Goal: Task Accomplishment & Management: Manage account settings

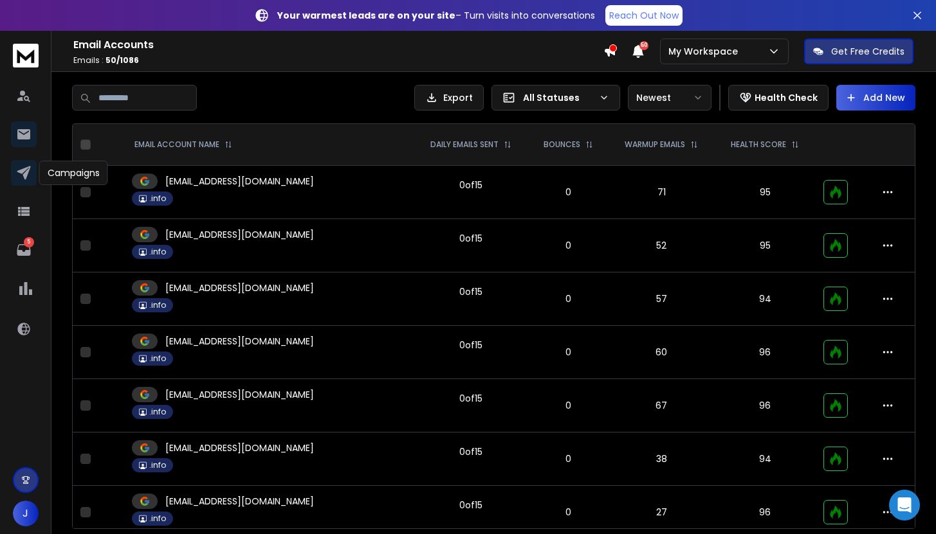
click at [30, 177] on icon at bounding box center [23, 172] width 15 height 15
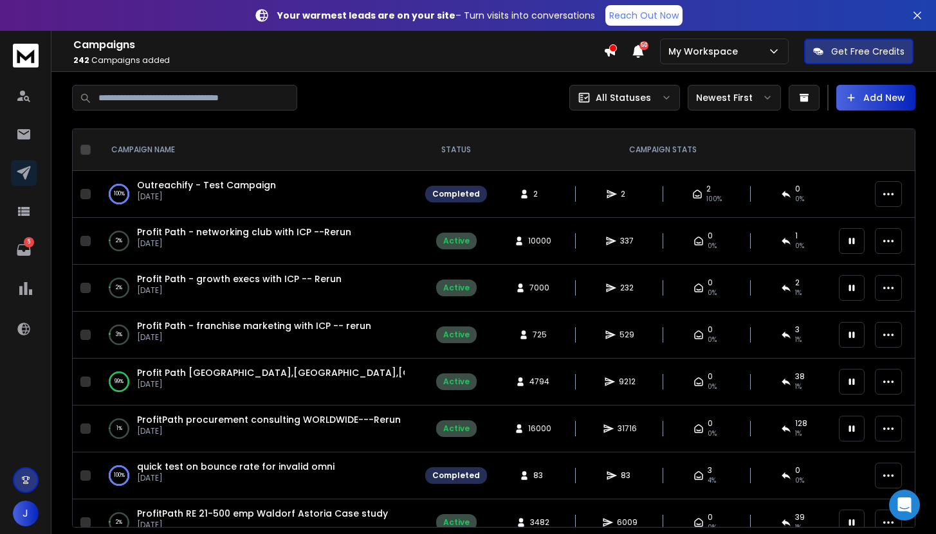
click at [340, 198] on div "100 % Outreachify - Test Campaign 6 days ago" at bounding box center [257, 194] width 296 height 31
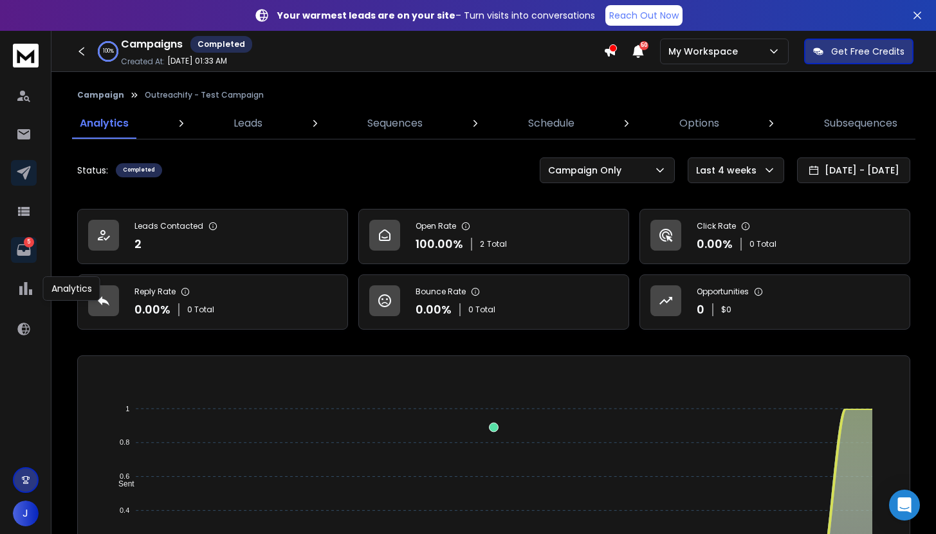
click at [21, 260] on link "5" at bounding box center [24, 250] width 26 height 26
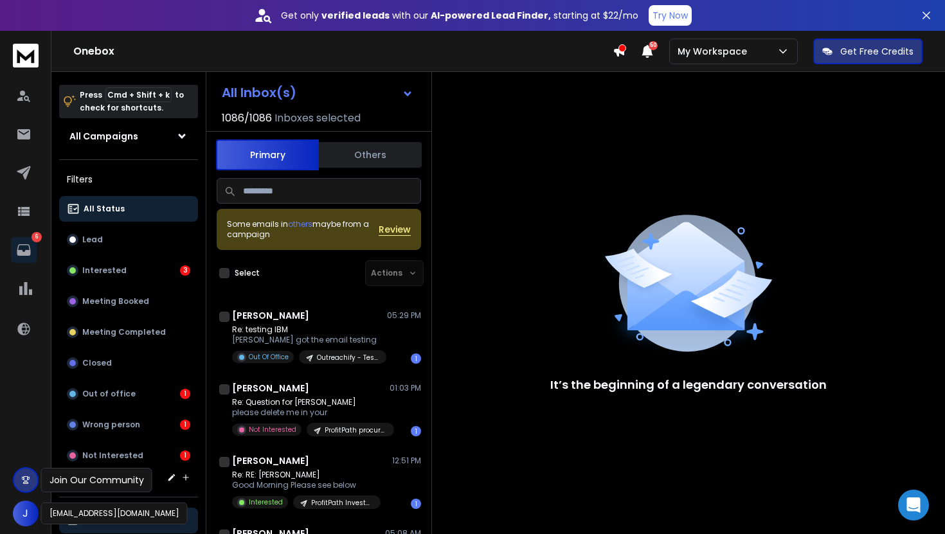
click at [26, 509] on span "J" at bounding box center [26, 514] width 26 height 26
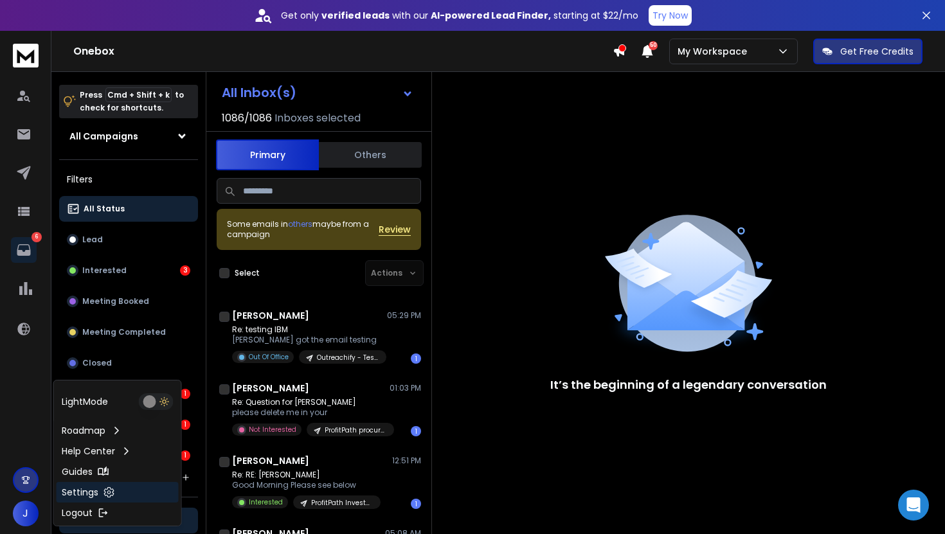
click at [74, 489] on p "Settings" at bounding box center [80, 492] width 37 height 13
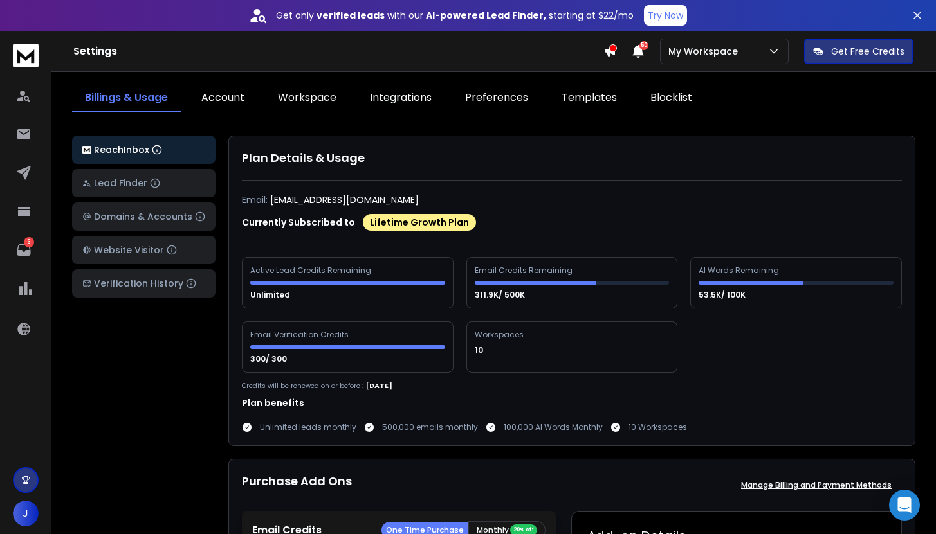
click at [395, 102] on link "Integrations" at bounding box center [400, 98] width 87 height 27
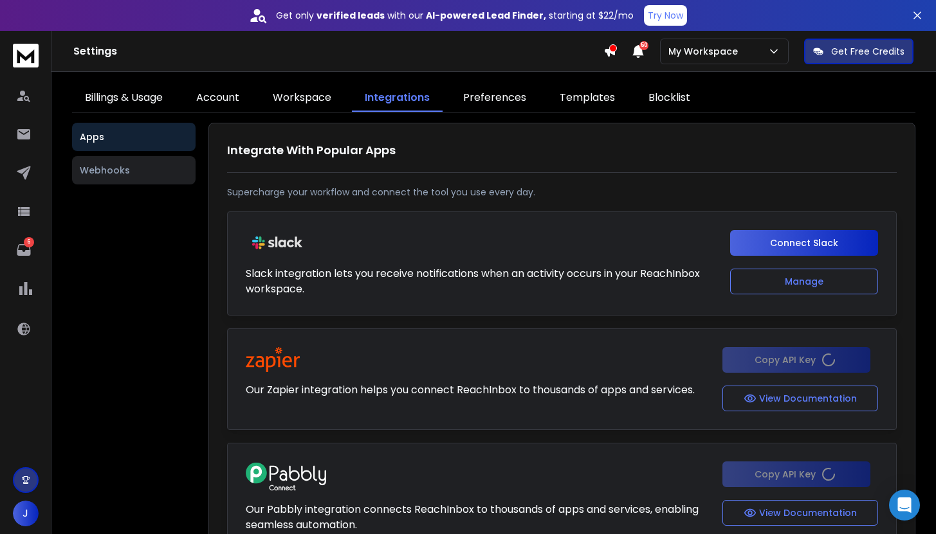
click at [132, 164] on button "Webhooks" at bounding box center [133, 170] width 123 height 28
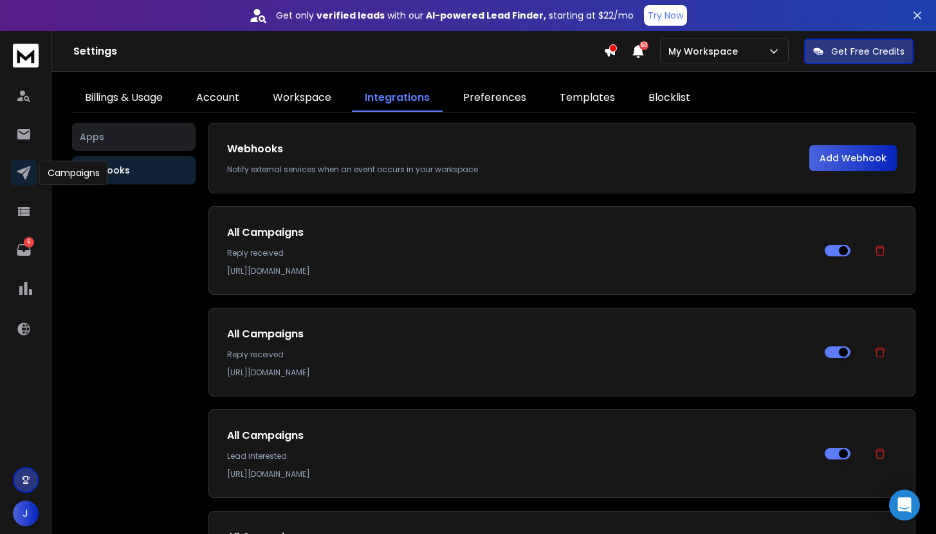
click at [24, 167] on icon at bounding box center [23, 172] width 15 height 15
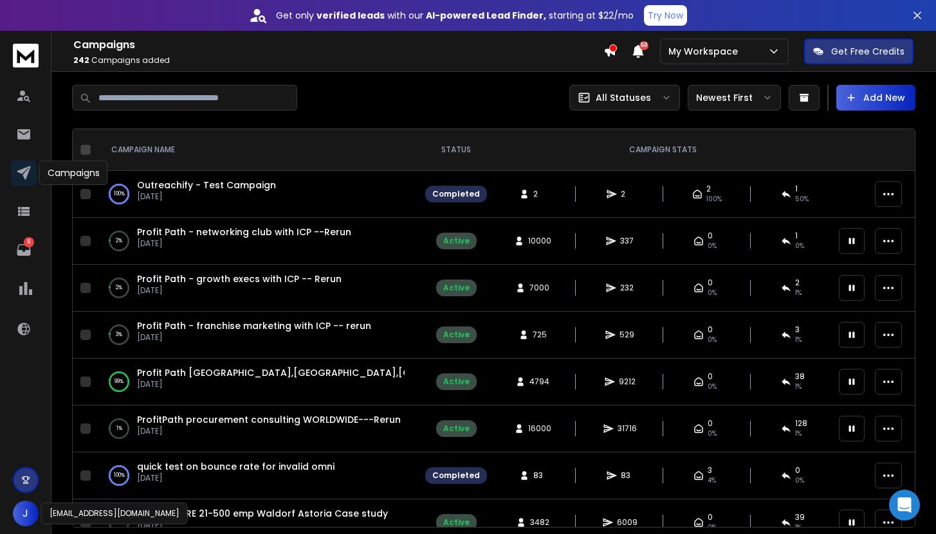
click at [17, 514] on span "J" at bounding box center [26, 514] width 26 height 26
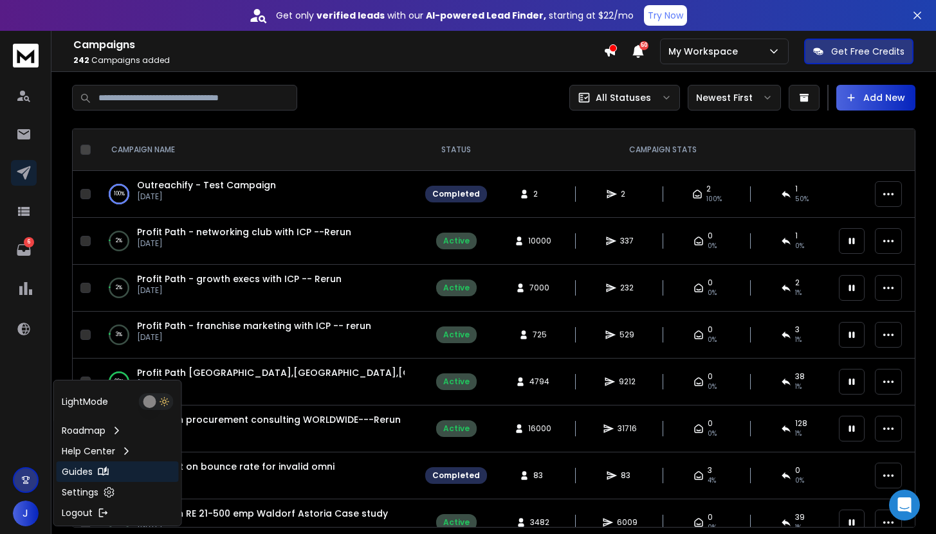
click at [77, 476] on p "Guides" at bounding box center [77, 472] width 31 height 13
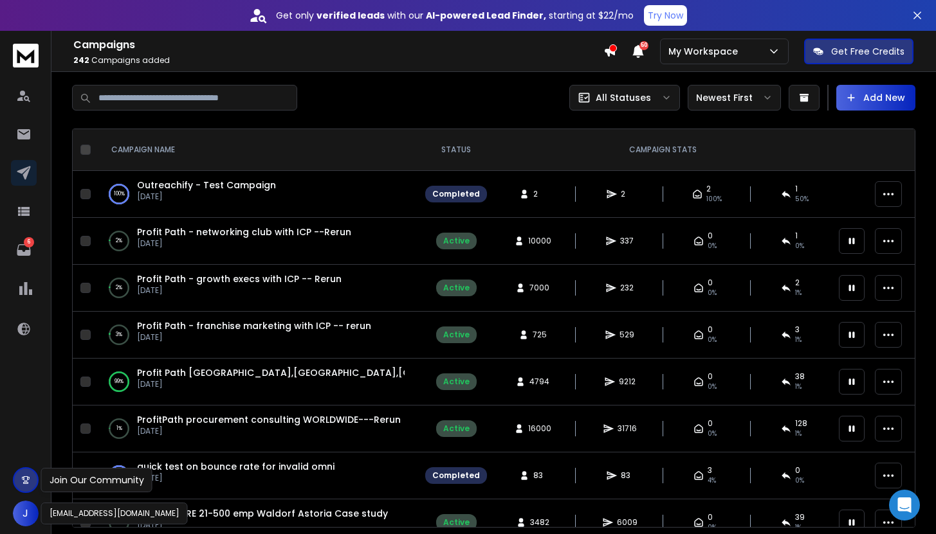
click at [25, 511] on span "J" at bounding box center [26, 514] width 26 height 26
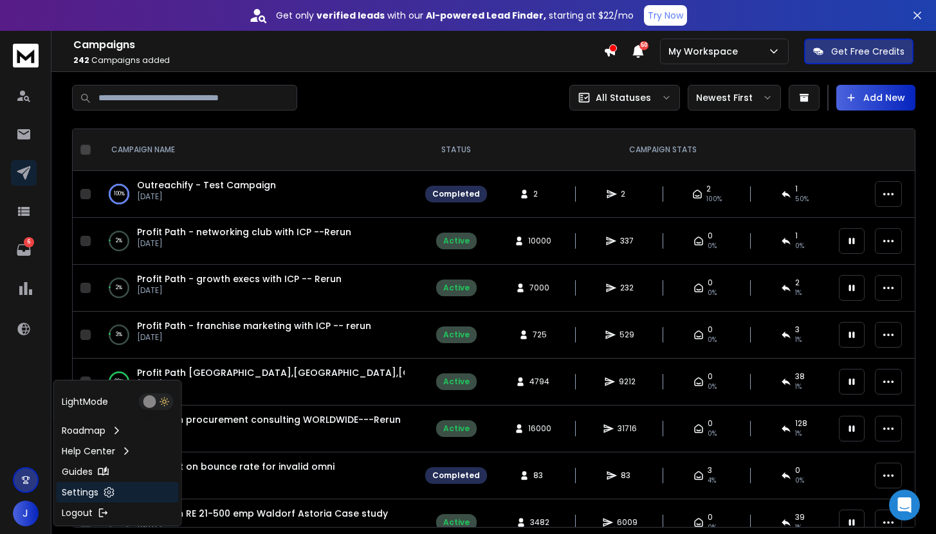
click at [83, 490] on p "Settings" at bounding box center [80, 492] width 37 height 13
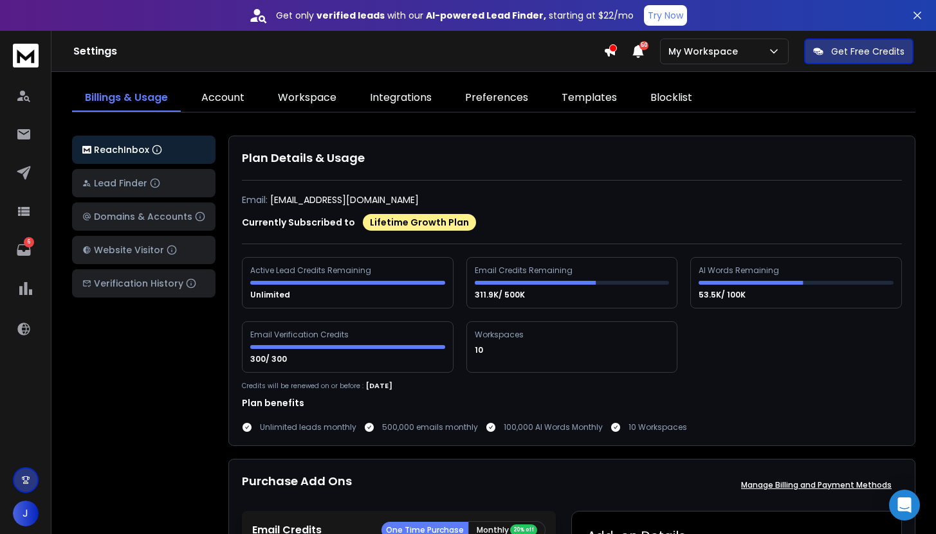
click at [382, 99] on link "Integrations" at bounding box center [400, 98] width 87 height 27
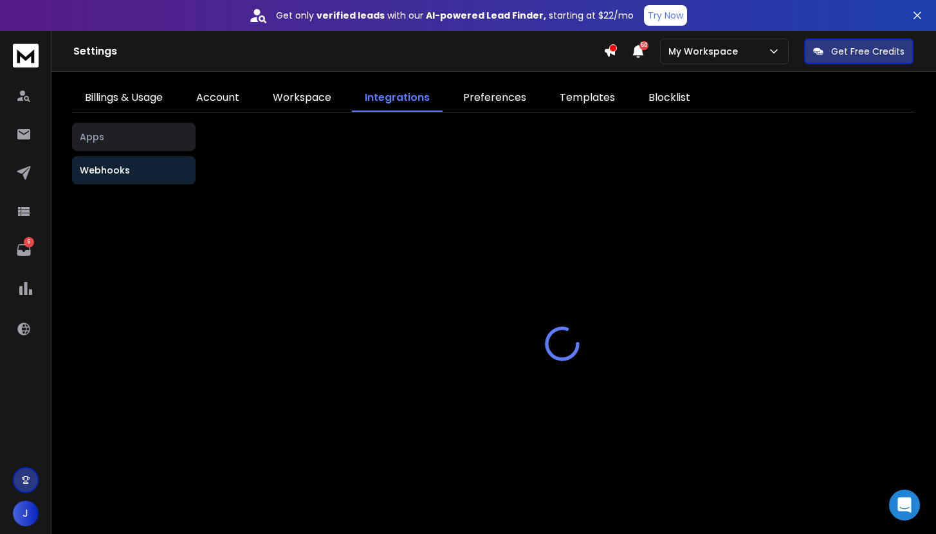
click at [147, 183] on button "Webhooks" at bounding box center [133, 170] width 123 height 28
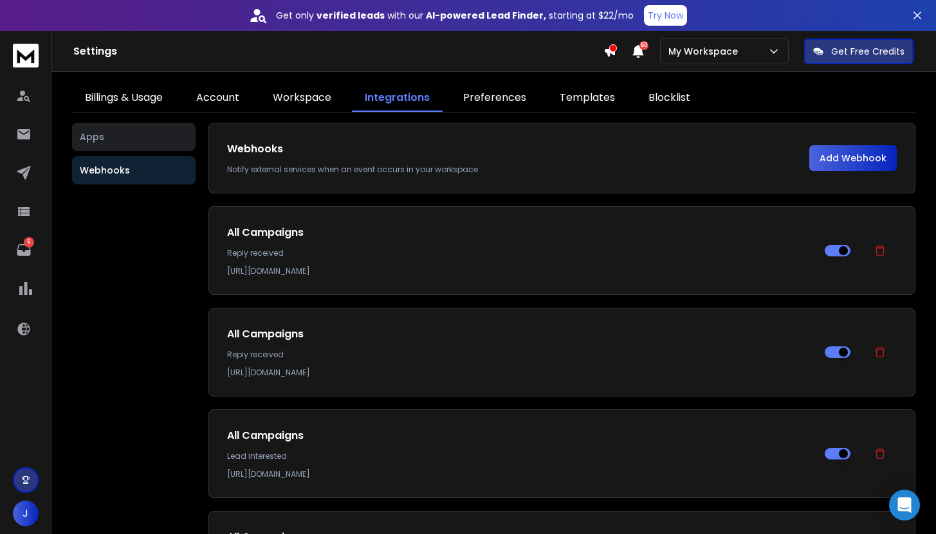
click at [380, 271] on p "https://n8n.profitpathgrowthpartners.com/webhook/e007850c-6078-455c-a314-3e906d…" at bounding box center [520, 271] width 587 height 10
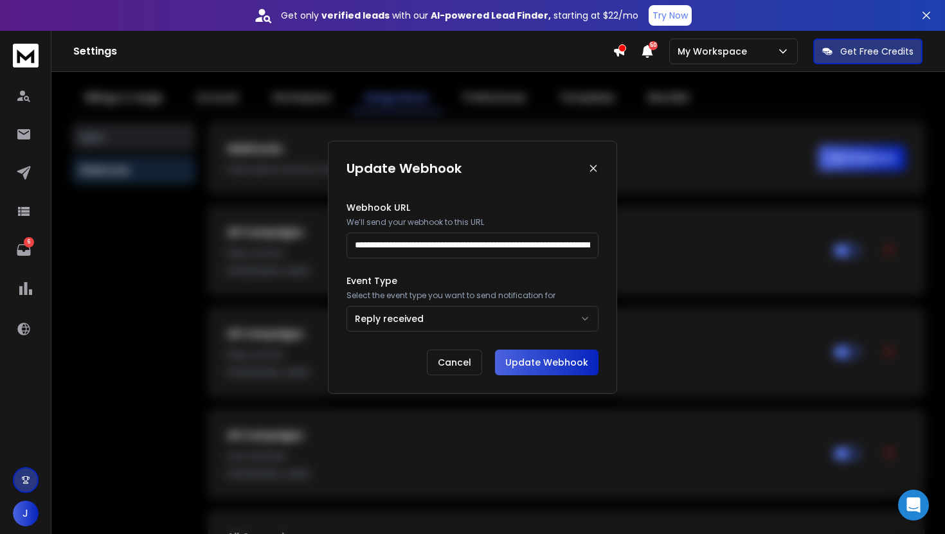
drag, startPoint x: 501, startPoint y: 239, endPoint x: 622, endPoint y: 242, distance: 121.6
click at [623, 242] on div "**********" at bounding box center [472, 267] width 945 height 279
drag, startPoint x: 577, startPoint y: 243, endPoint x: 620, endPoint y: 243, distance: 43.1
click at [620, 243] on div "**********" at bounding box center [472, 267] width 945 height 279
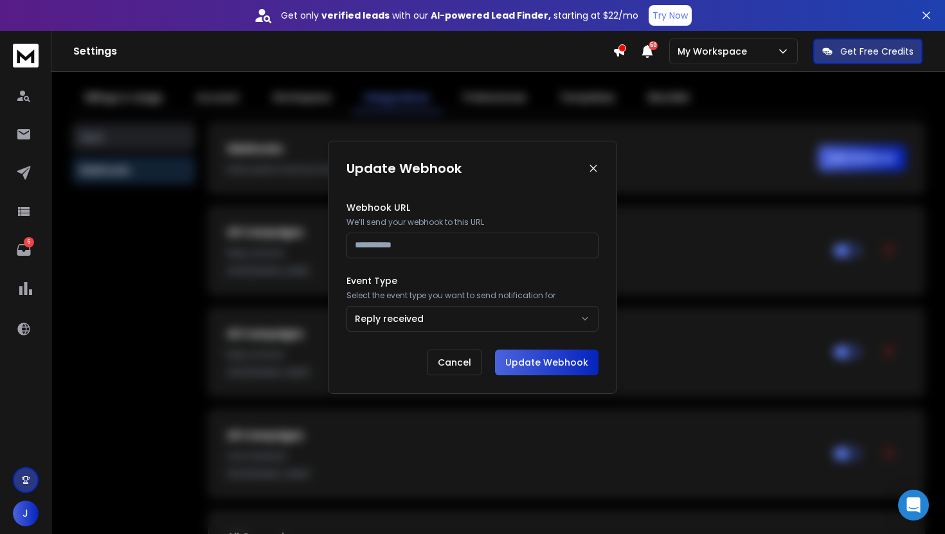
scroll to position [0, 0]
paste input "**********"
type input "**********"
click at [545, 367] on button "Update Webhook" at bounding box center [547, 363] width 104 height 26
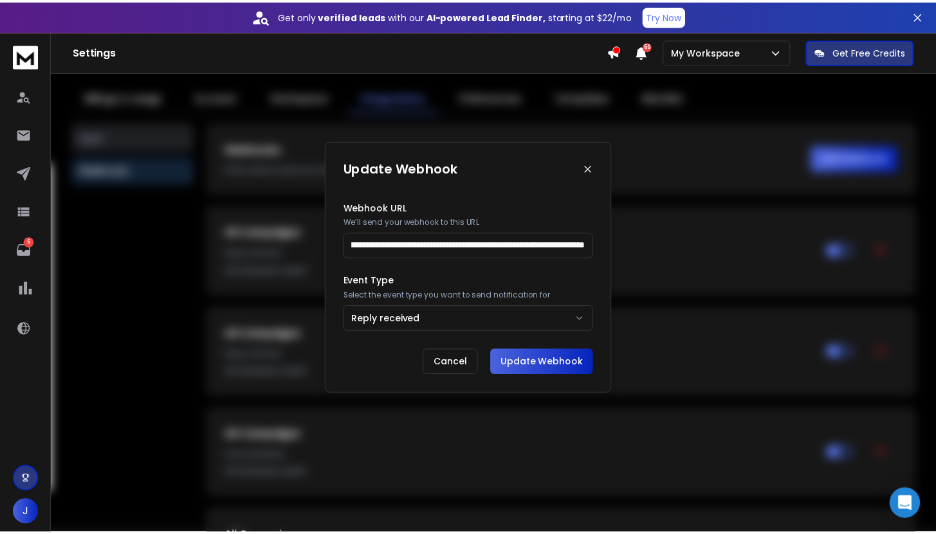
scroll to position [0, 0]
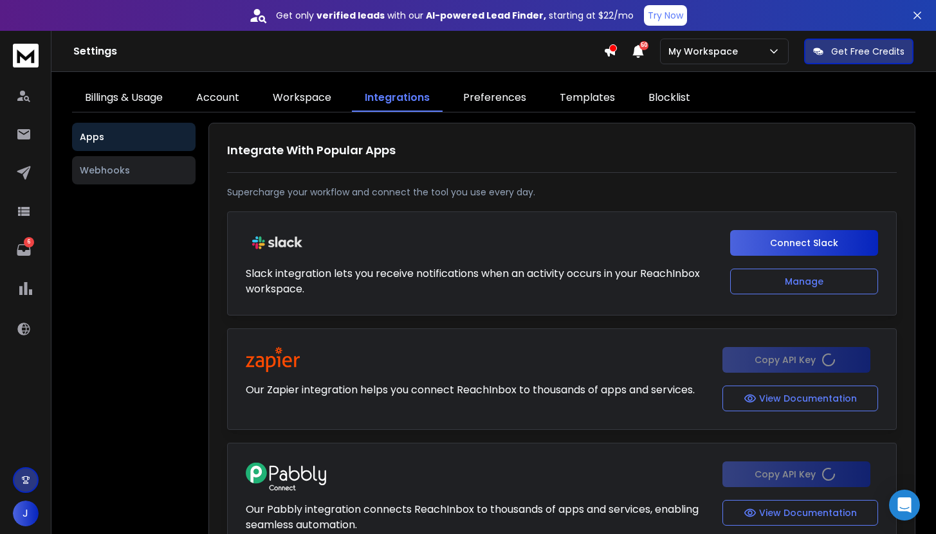
click at [116, 134] on button "Apps" at bounding box center [133, 137] width 123 height 28
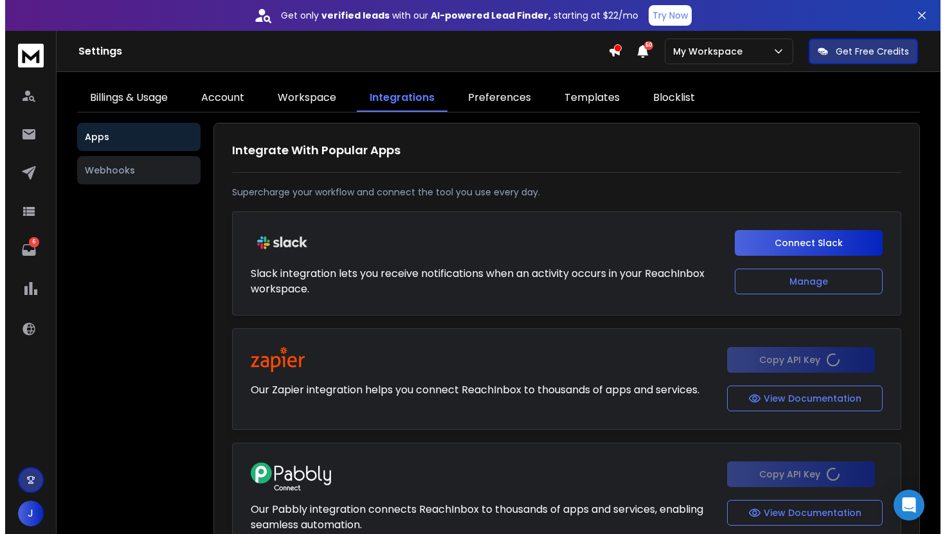
scroll to position [256, 0]
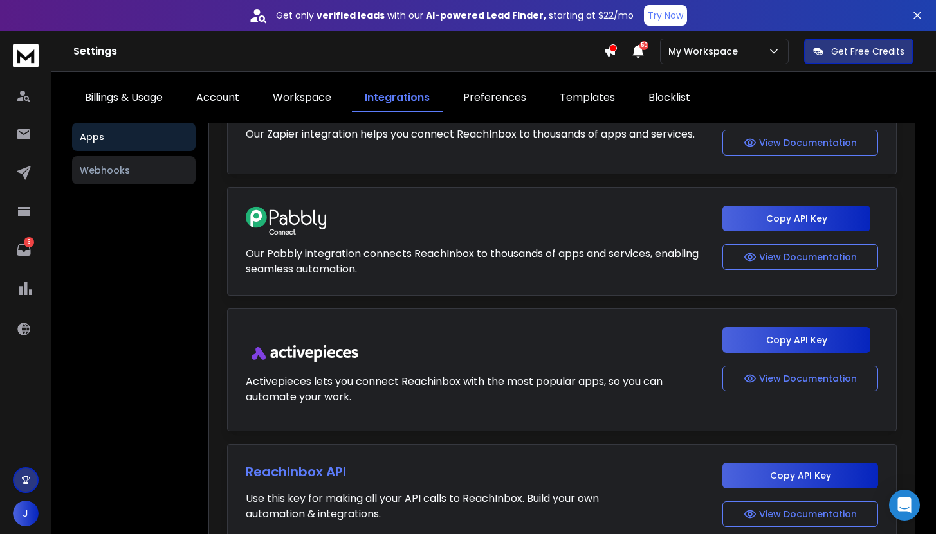
click at [766, 473] on button "Copy API Key" at bounding box center [800, 476] width 156 height 26
click at [29, 244] on p "6" at bounding box center [29, 242] width 10 height 10
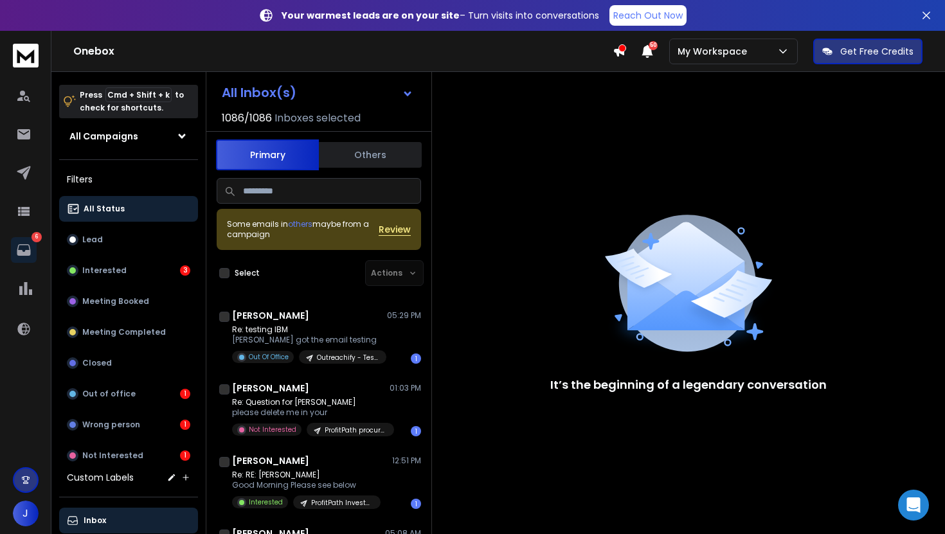
click at [380, 153] on button "Others" at bounding box center [370, 155] width 103 height 28
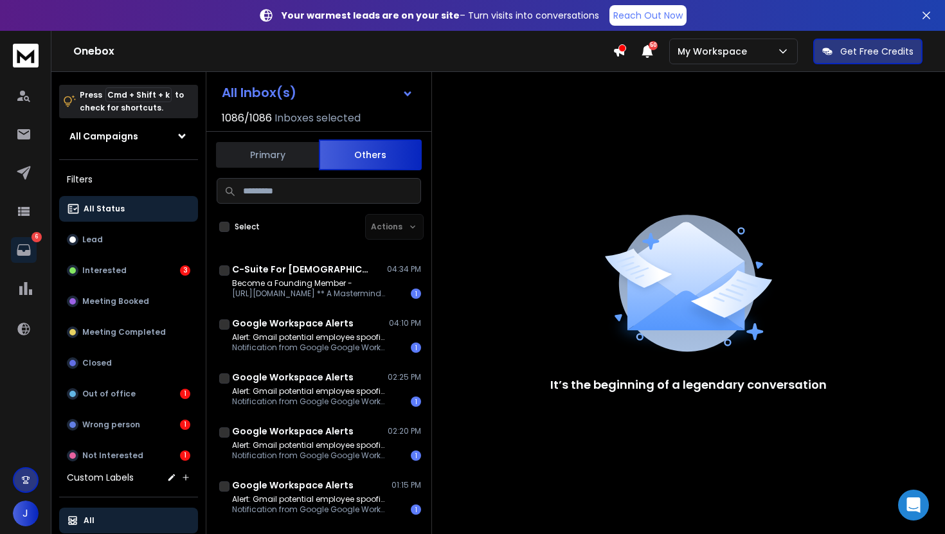
click at [256, 156] on button "Primary" at bounding box center [267, 155] width 103 height 28
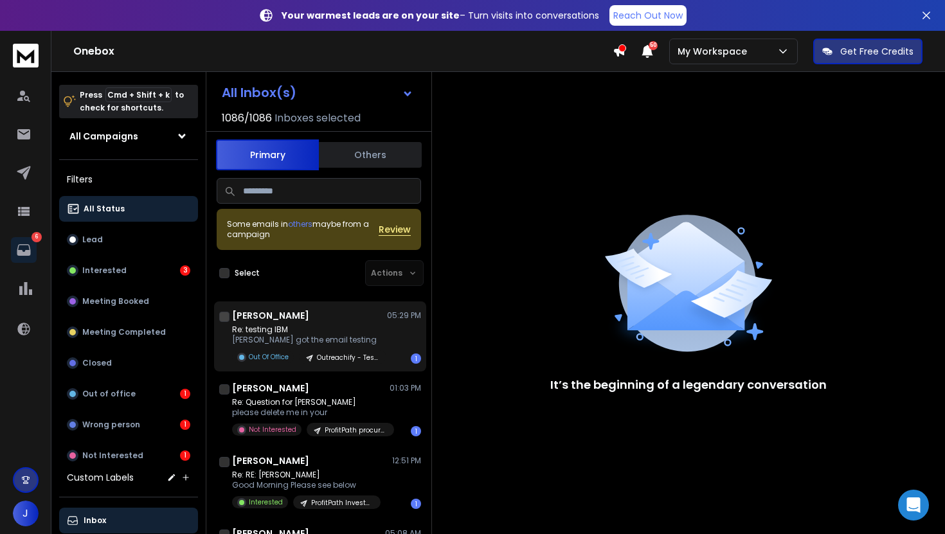
click at [342, 325] on p "Re: testing IBM" at bounding box center [309, 330] width 154 height 10
click at [311, 318] on div "Sankalp Dutt 05:29 PM" at bounding box center [326, 315] width 189 height 13
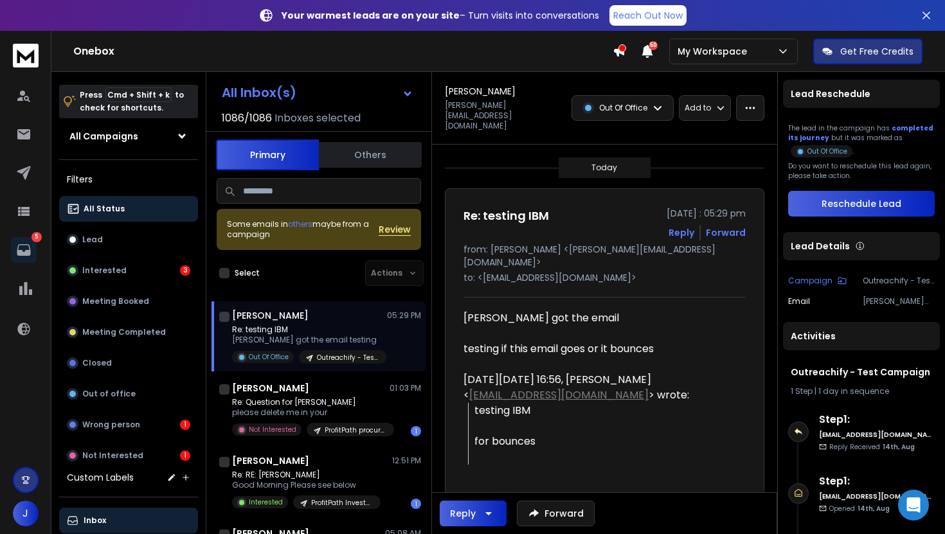
click at [467, 507] on div "Reply" at bounding box center [463, 513] width 26 height 13
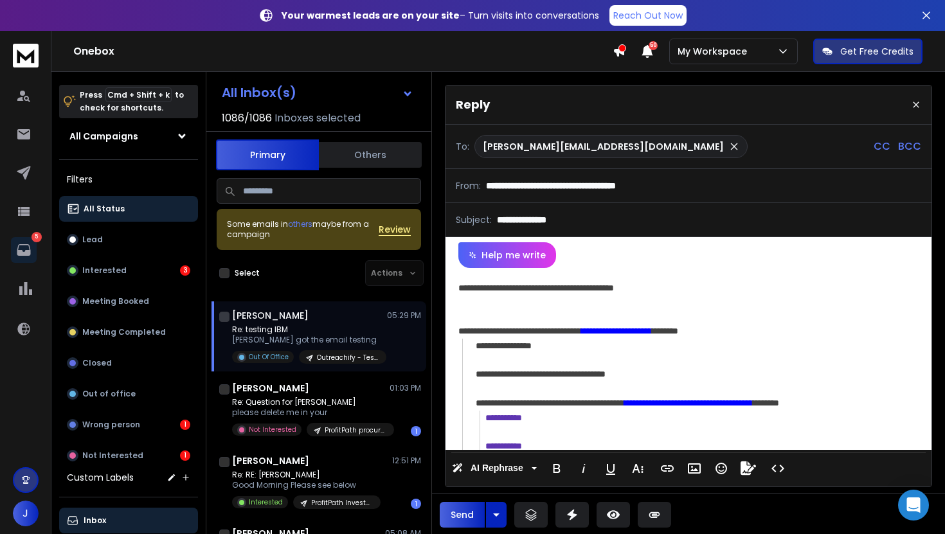
click at [459, 514] on button "Send" at bounding box center [462, 515] width 45 height 26
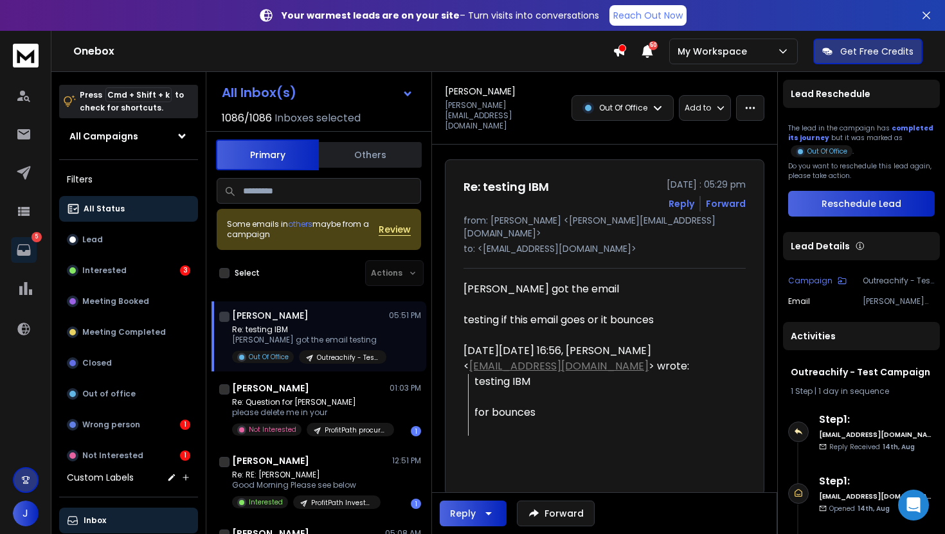
scroll to position [60, 0]
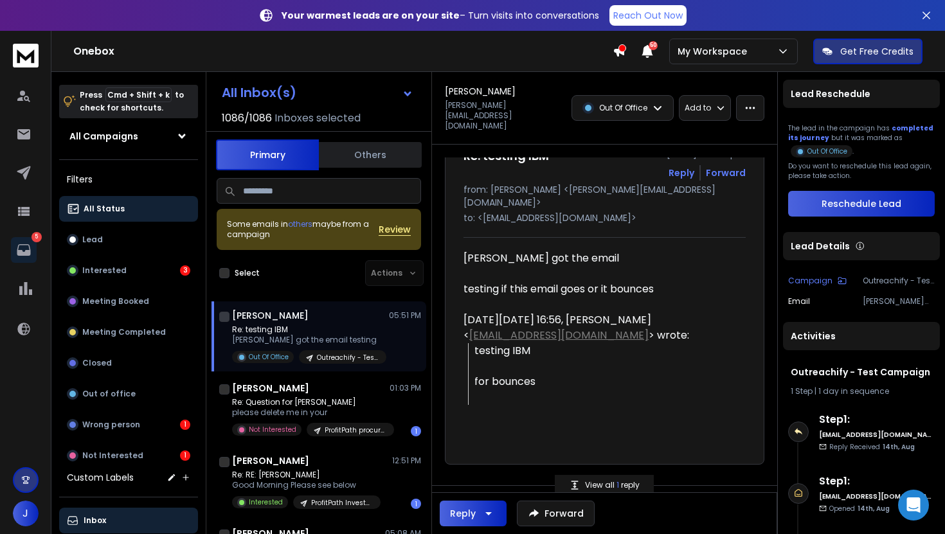
click at [613, 480] on p "View all 1 reply" at bounding box center [612, 485] width 55 height 10
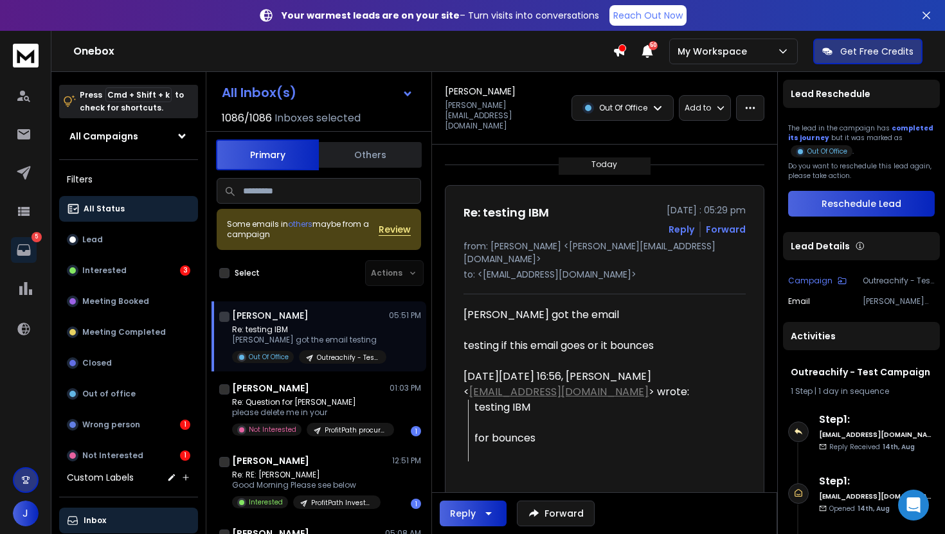
scroll to position [0, 0]
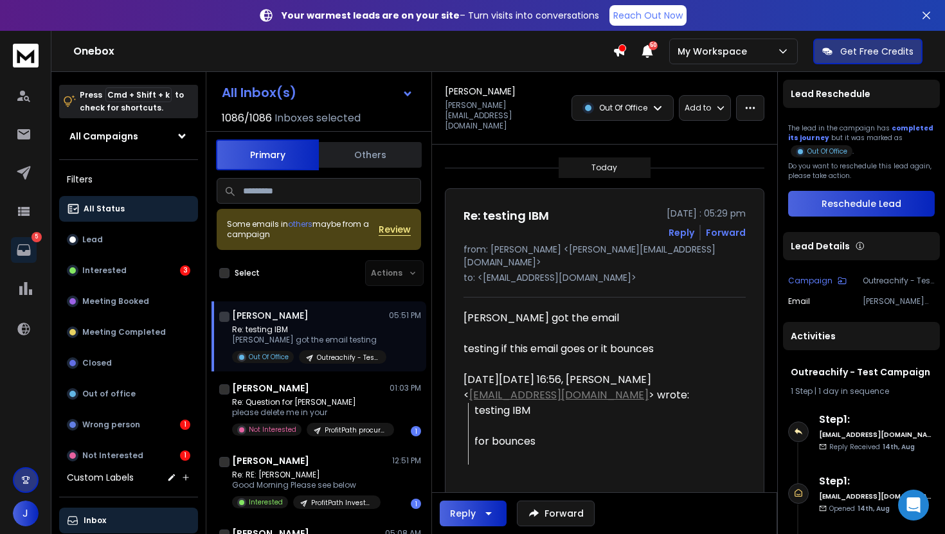
click at [327, 306] on div "Sankalp Dutt 05:51 PM Re: testing IBM yoo got the email testing Out Of Office O…" at bounding box center [320, 337] width 212 height 70
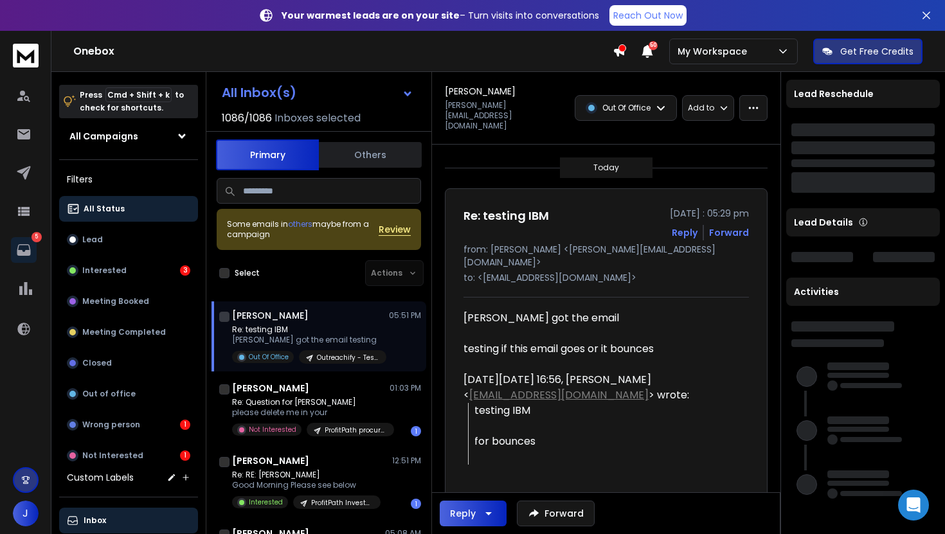
click at [318, 290] on div "Some emails in others maybe from a campaign Review Select Actions Sankalp Dutt …" at bounding box center [318, 433] width 225 height 521
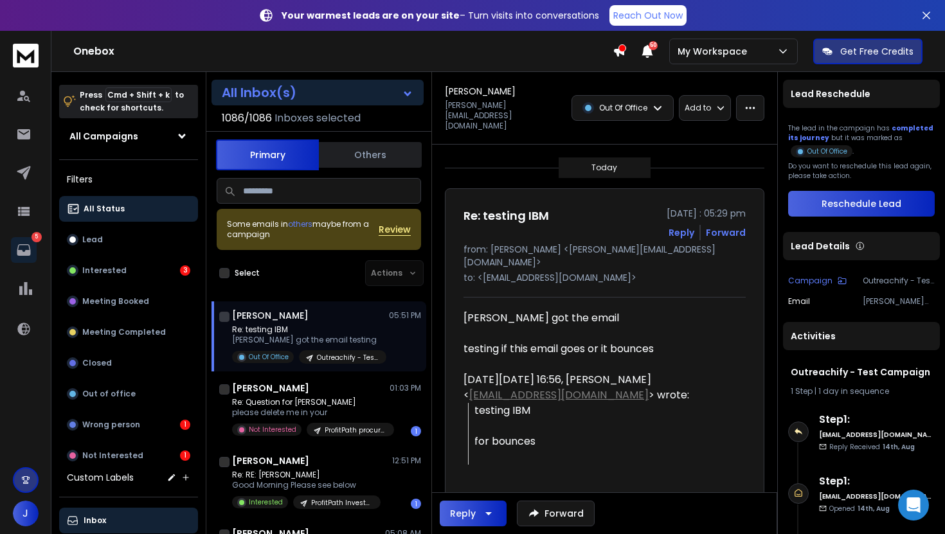
click at [270, 98] on div "All Inbox(s)" at bounding box center [259, 92] width 75 height 13
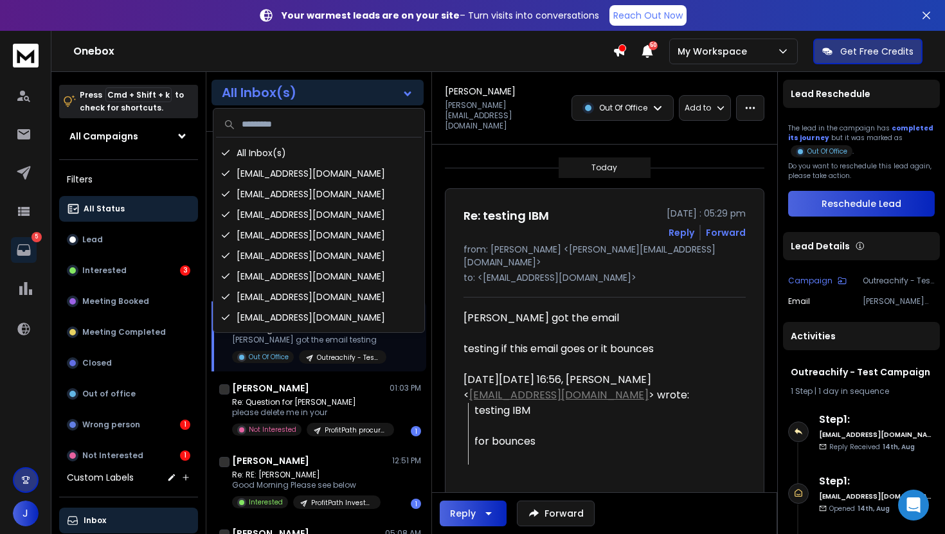
click at [265, 97] on div "All Inbox(s)" at bounding box center [259, 92] width 75 height 13
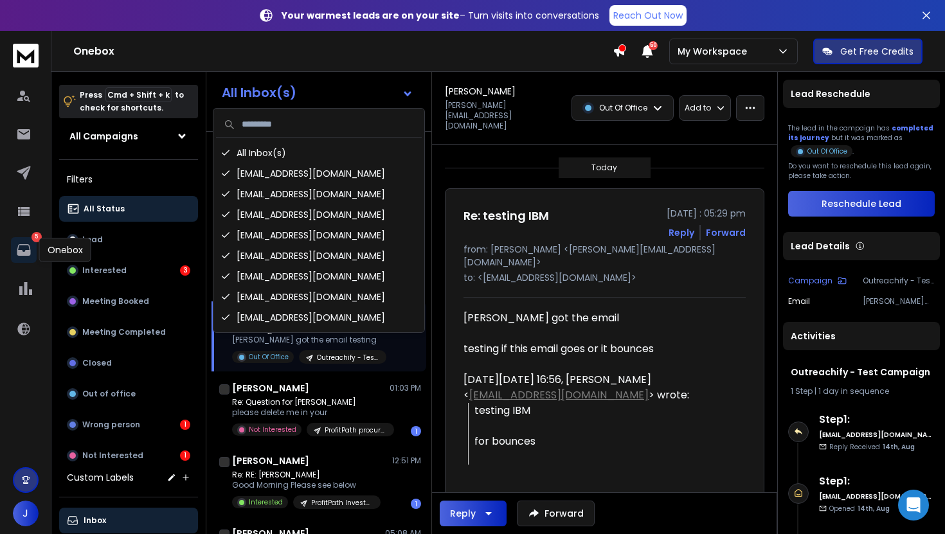
click at [23, 250] on icon at bounding box center [23, 249] width 15 height 15
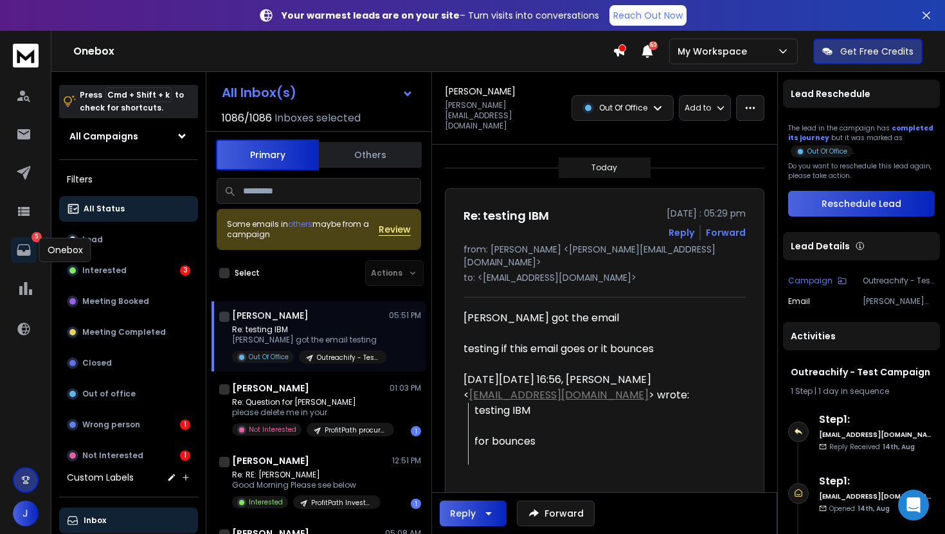
click at [23, 250] on icon at bounding box center [23, 249] width 15 height 15
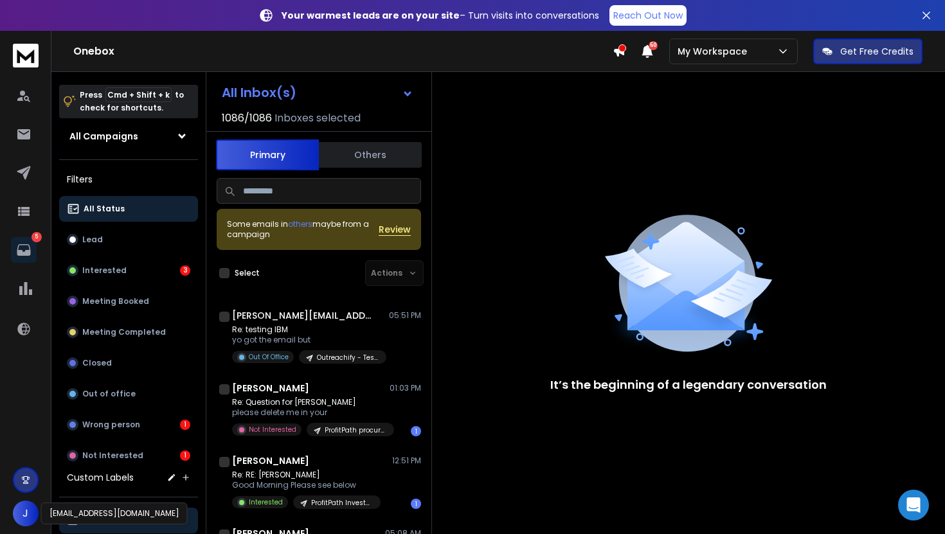
click at [26, 507] on span "J" at bounding box center [26, 514] width 26 height 26
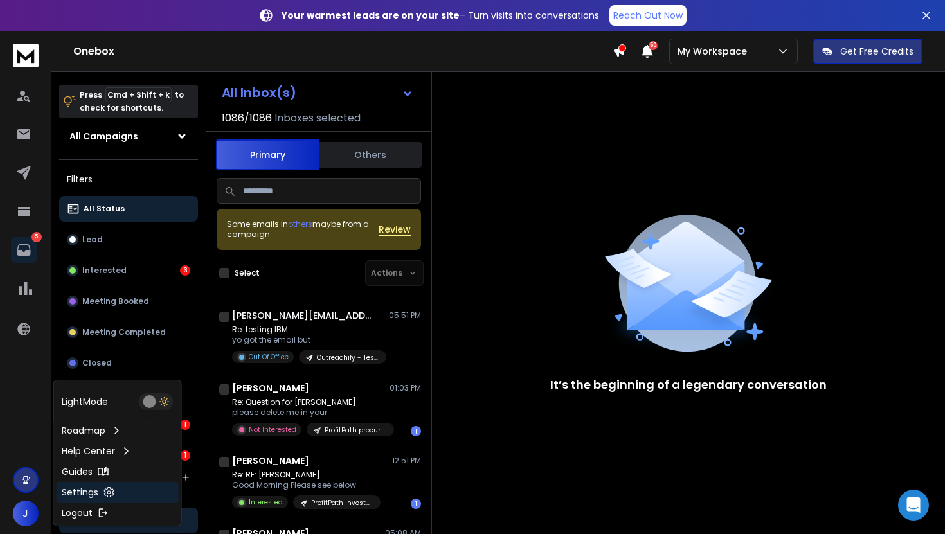
click at [96, 494] on p "Settings" at bounding box center [80, 492] width 37 height 13
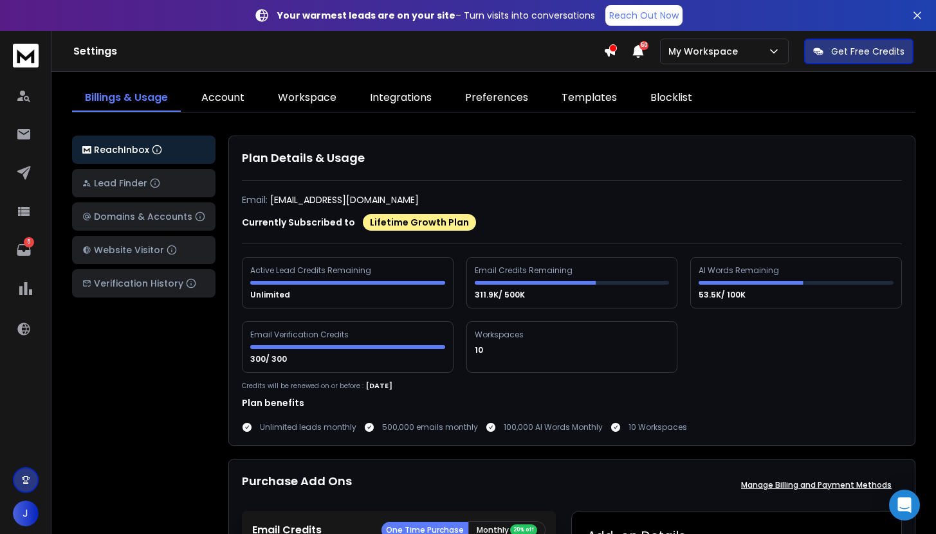
click at [422, 98] on link "Integrations" at bounding box center [400, 98] width 87 height 27
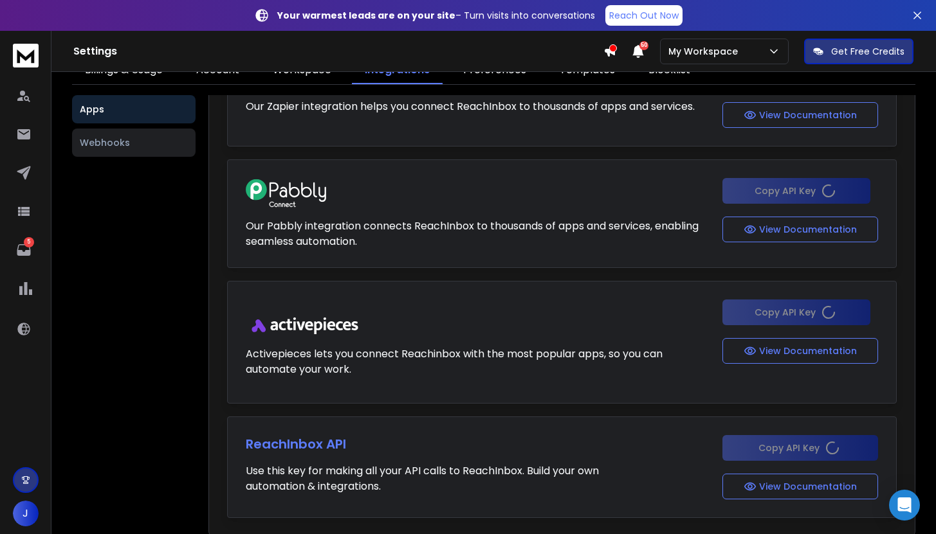
scroll to position [53, 0]
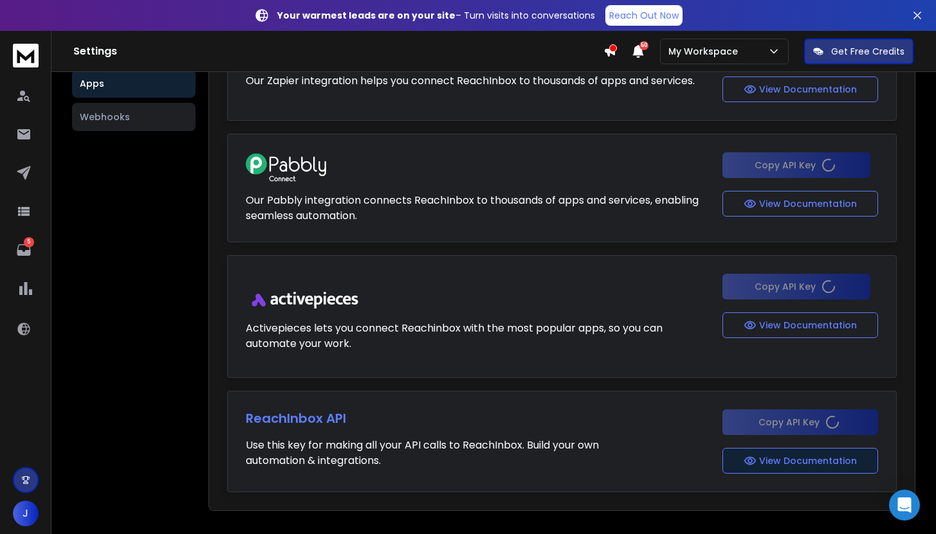
click at [767, 464] on button "View Documentation" at bounding box center [800, 461] width 156 height 26
